Goal: Task Accomplishment & Management: Manage account settings

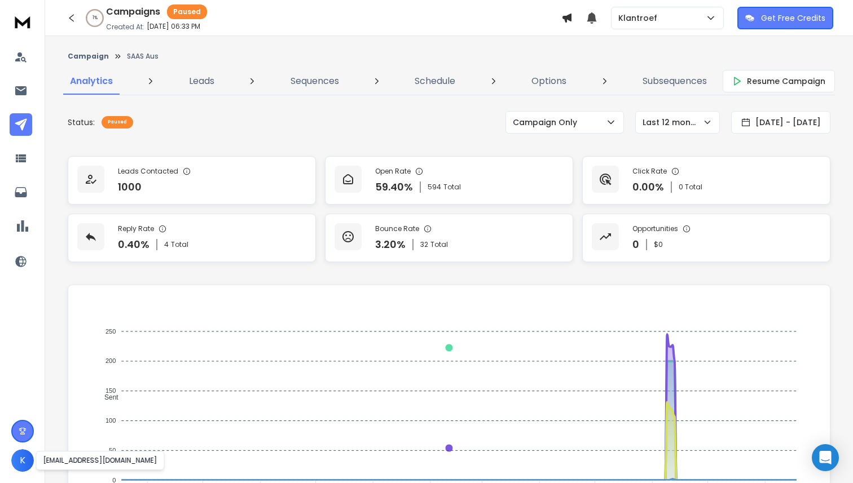
scroll to position [62, 0]
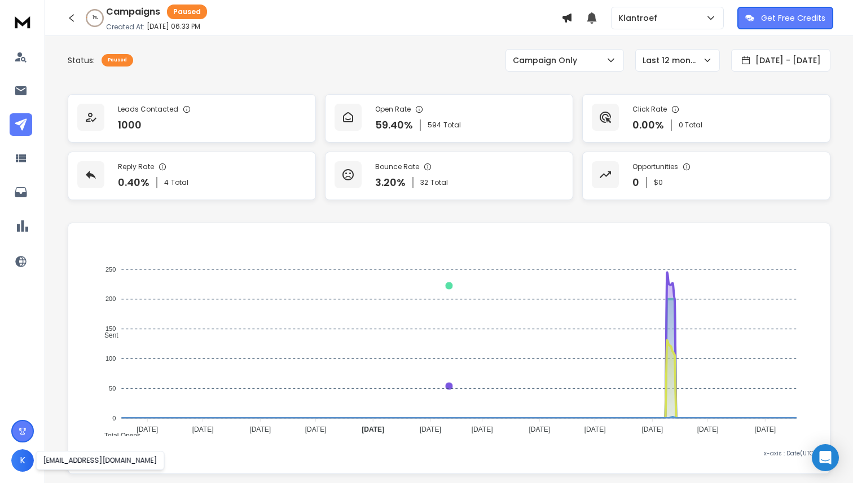
click at [26, 464] on span "K" at bounding box center [22, 460] width 23 height 23
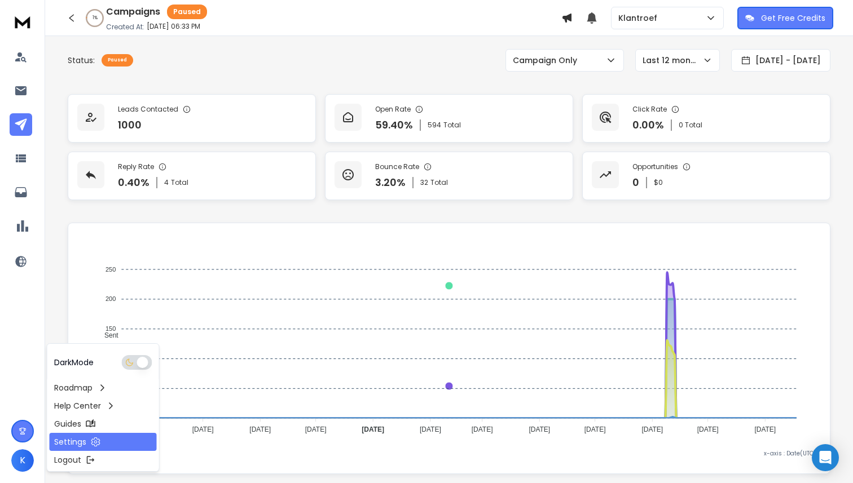
click at [90, 436] on div "Settings" at bounding box center [103, 442] width 107 height 18
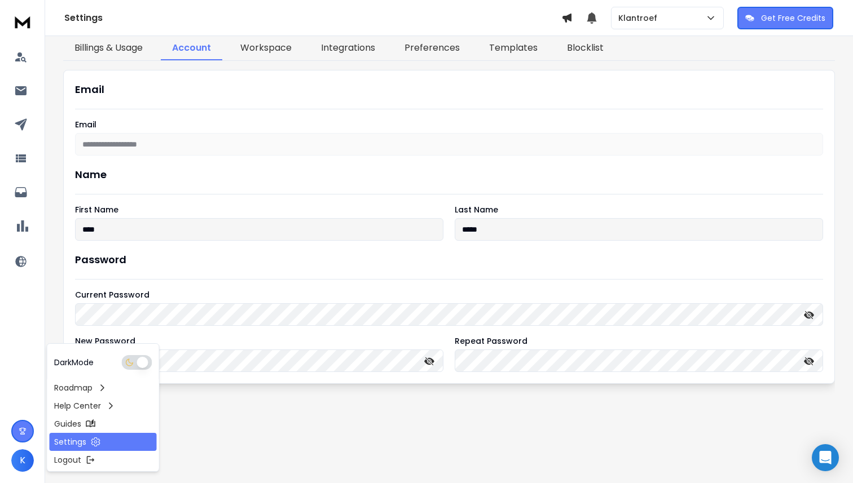
scroll to position [11, 0]
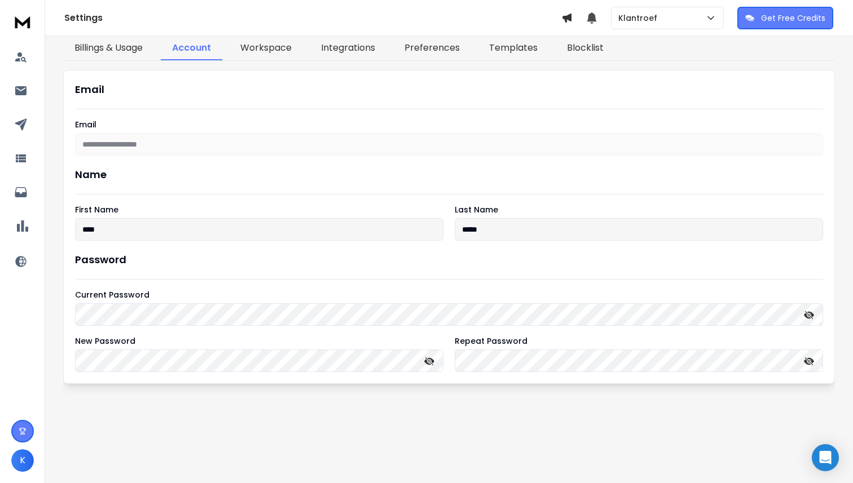
click at [103, 38] on link "Billings & Usage" at bounding box center [108, 49] width 91 height 24
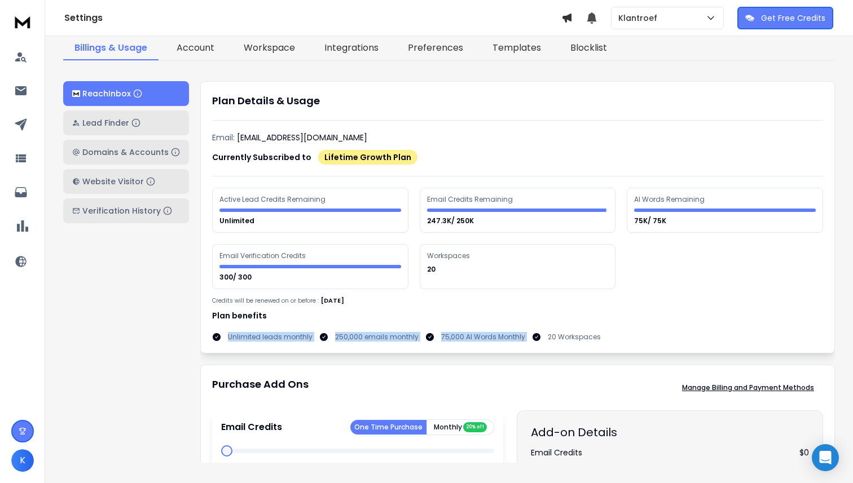
drag, startPoint x: 527, startPoint y: 339, endPoint x: 208, endPoint y: 338, distance: 318.6
click at [212, 338] on div "Unlimited leads monthly 250,000 emails monthly 75,000 AI Words Monthly 20 Works…" at bounding box center [517, 337] width 611 height 9
click at [231, 335] on p "Unlimited leads monthly" at bounding box center [270, 337] width 85 height 9
click at [228, 333] on p "Unlimited leads monthly" at bounding box center [270, 337] width 85 height 9
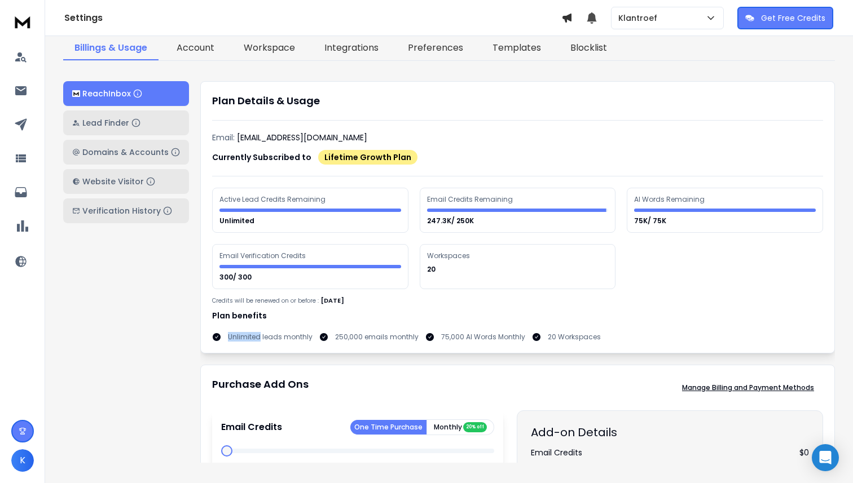
click at [228, 333] on p "Unlimited leads monthly" at bounding box center [270, 337] width 85 height 9
click at [200, 330] on div "Plan Details & Usage Email: [EMAIL_ADDRESS][DOMAIN_NAME] Currently Subscribed t…" at bounding box center [517, 217] width 634 height 272
